Goal: Check status

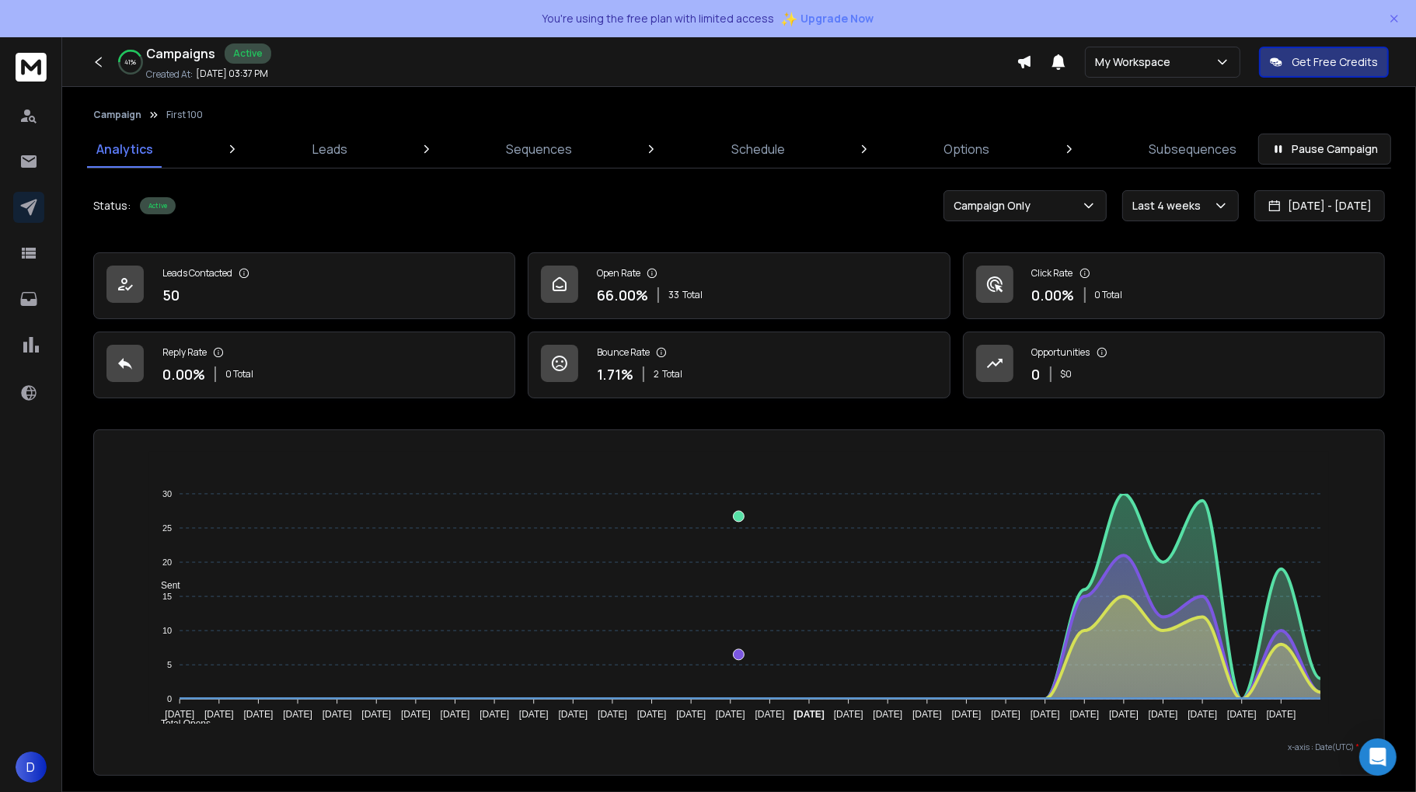
click at [708, 291] on link "Open Rate 66.00 % 33 Total" at bounding box center [739, 285] width 422 height 67
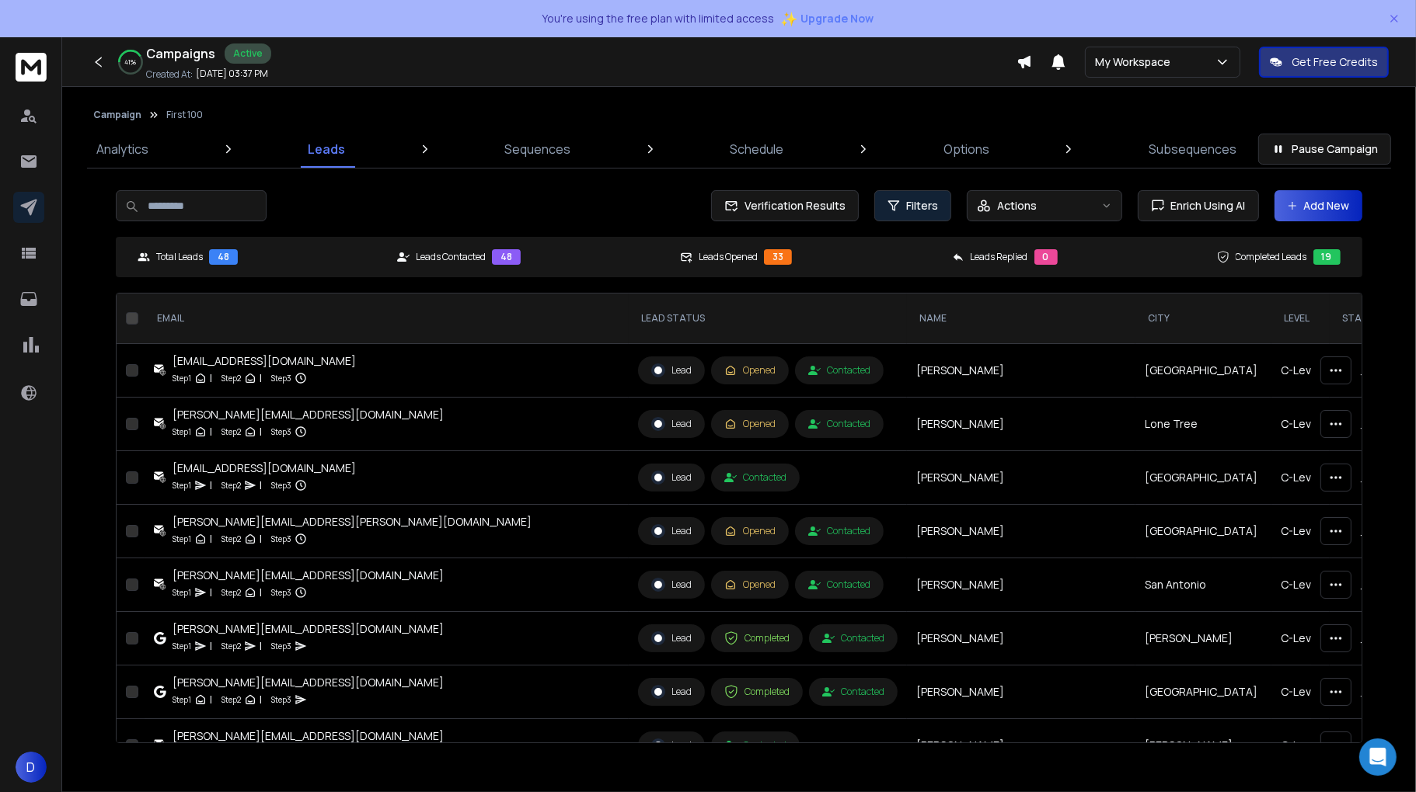
click at [900, 213] on button "Filters" at bounding box center [912, 205] width 77 height 31
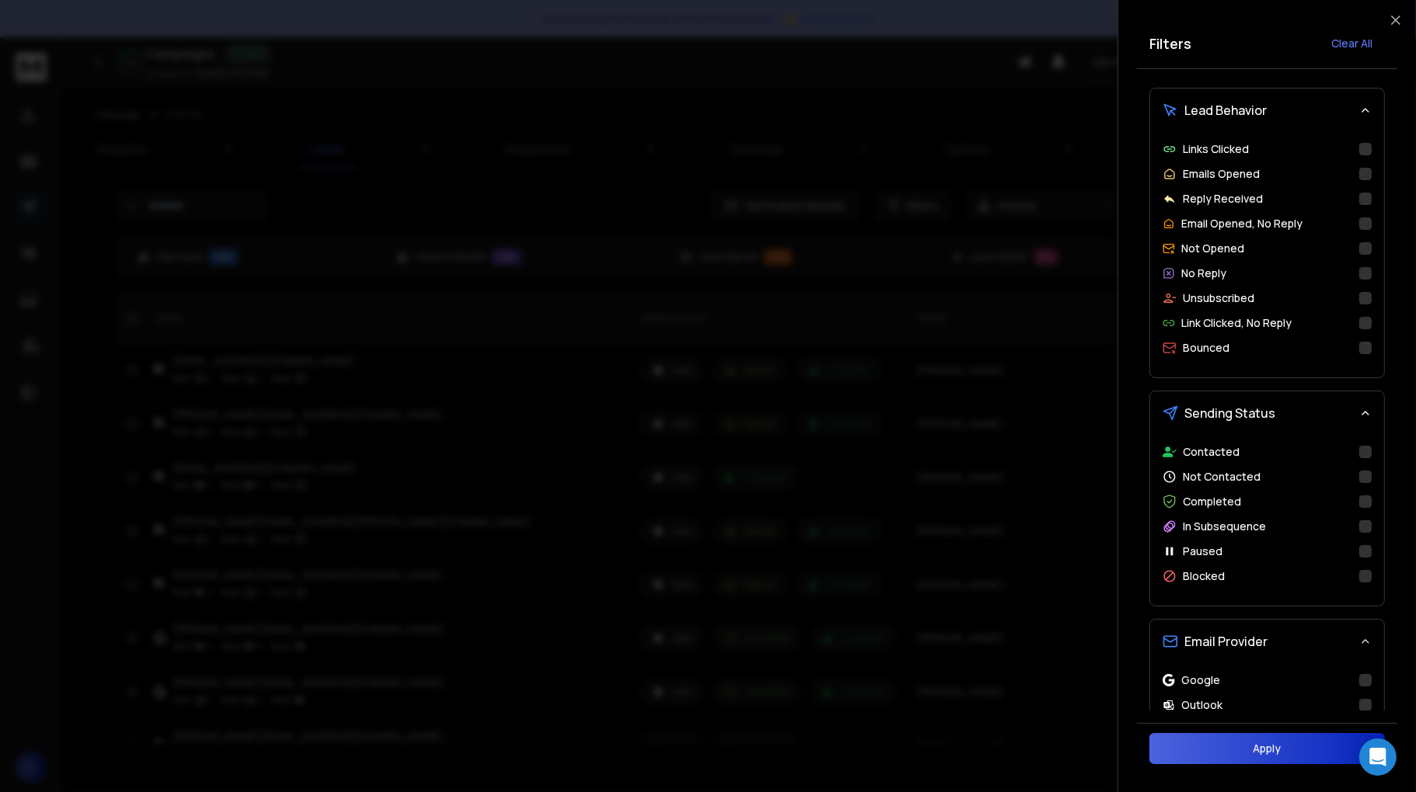
click at [989, 197] on div at bounding box center [708, 396] width 1416 height 792
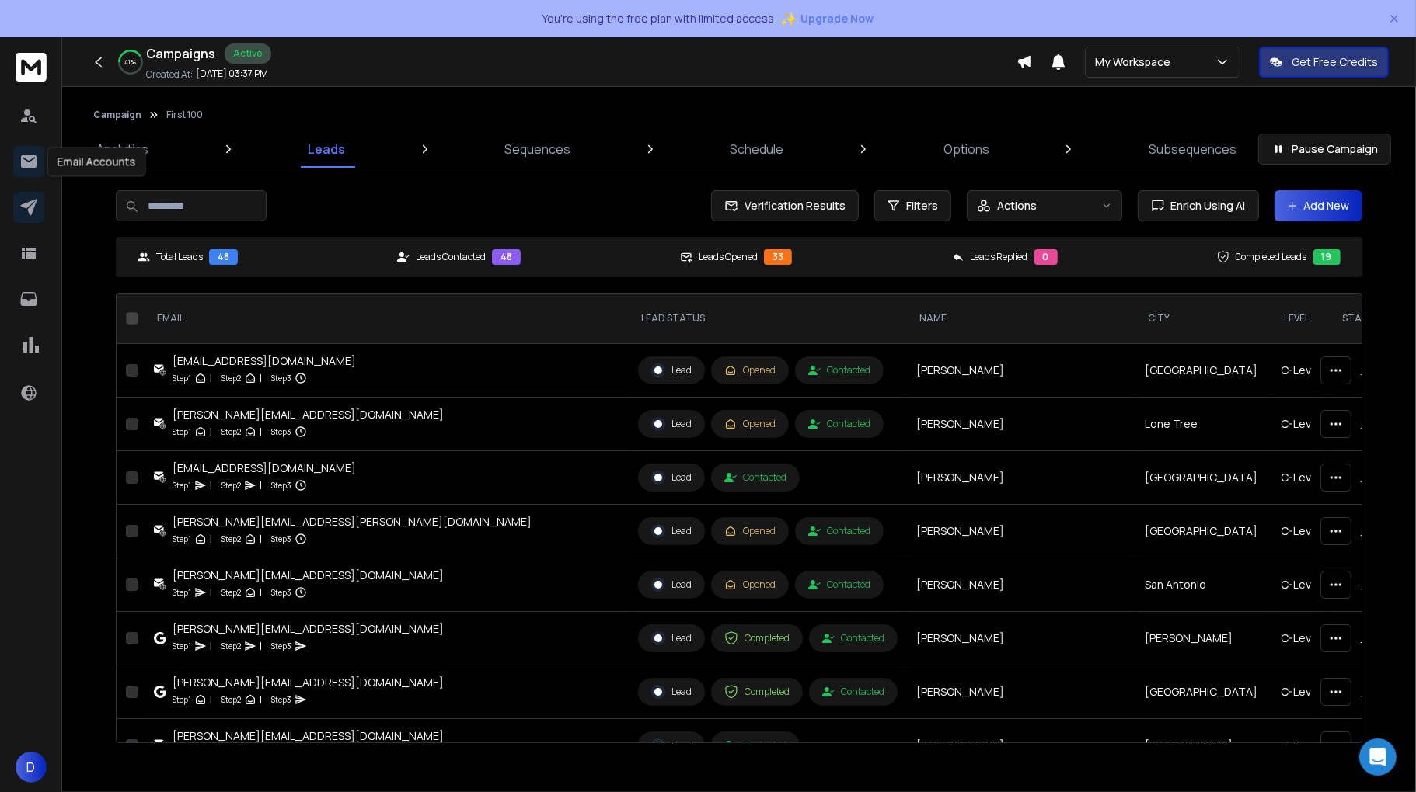
click at [29, 155] on icon at bounding box center [29, 161] width 16 height 12
